Goal: Task Accomplishment & Management: Manage account settings

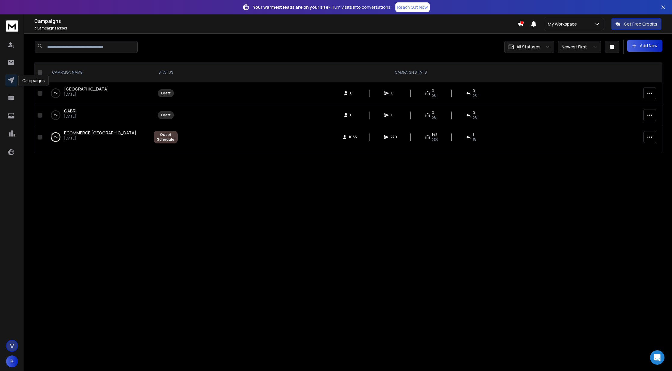
click at [112, 137] on div "9 % ECOMMERCE [GEOGRAPHIC_DATA] [DATE]" at bounding box center [97, 137] width 93 height 14
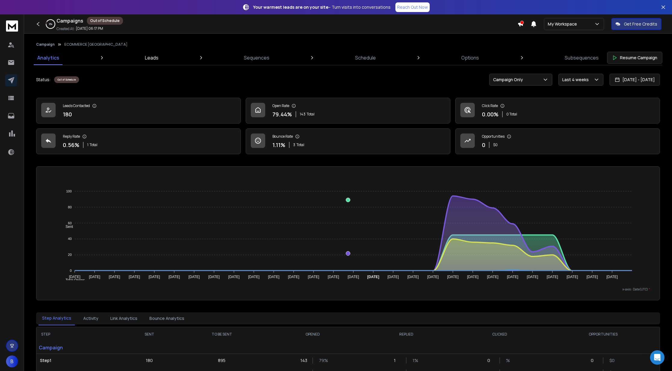
click at [149, 58] on p "Leads" at bounding box center [152, 57] width 14 height 7
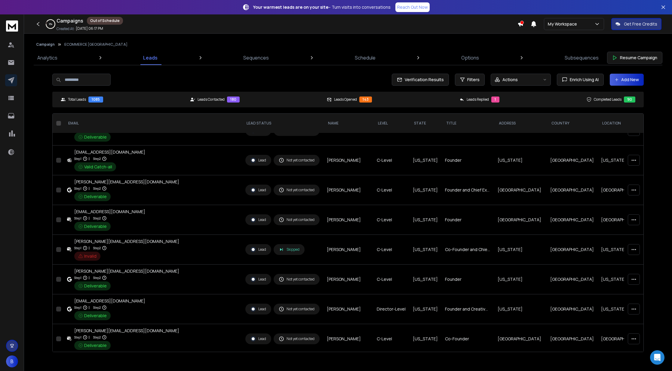
scroll to position [375, 0]
click at [363, 60] on p "Schedule" at bounding box center [365, 57] width 21 height 7
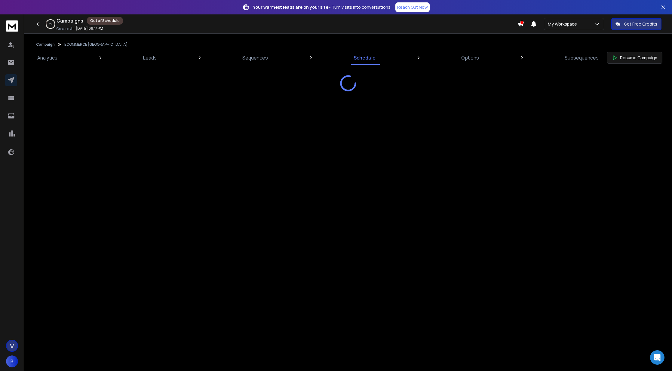
click at [363, 60] on p "Schedule" at bounding box center [365, 57] width 22 height 7
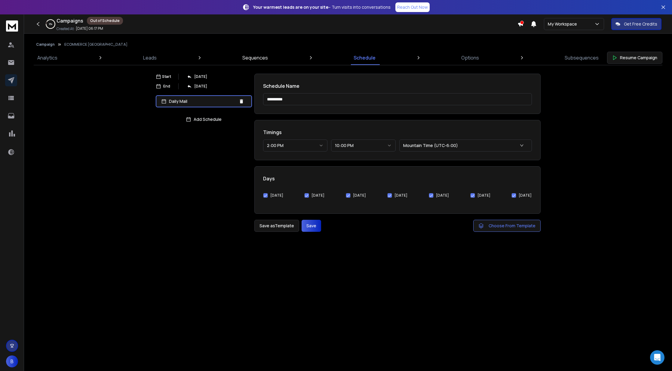
click at [258, 57] on p "Sequences" at bounding box center [255, 57] width 26 height 7
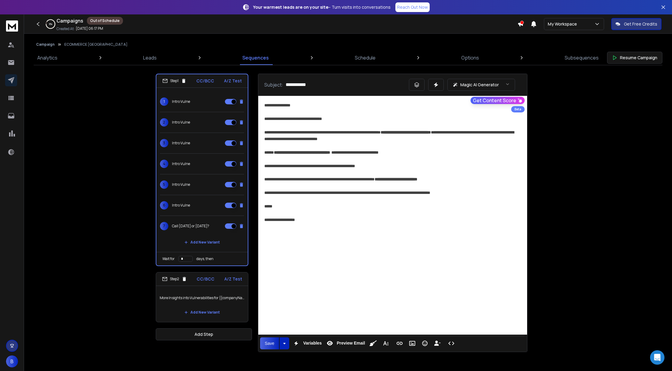
click at [190, 144] on div "3 Intro Vulne" at bounding box center [202, 143] width 84 height 21
